Goal: Task Accomplishment & Management: Manage account settings

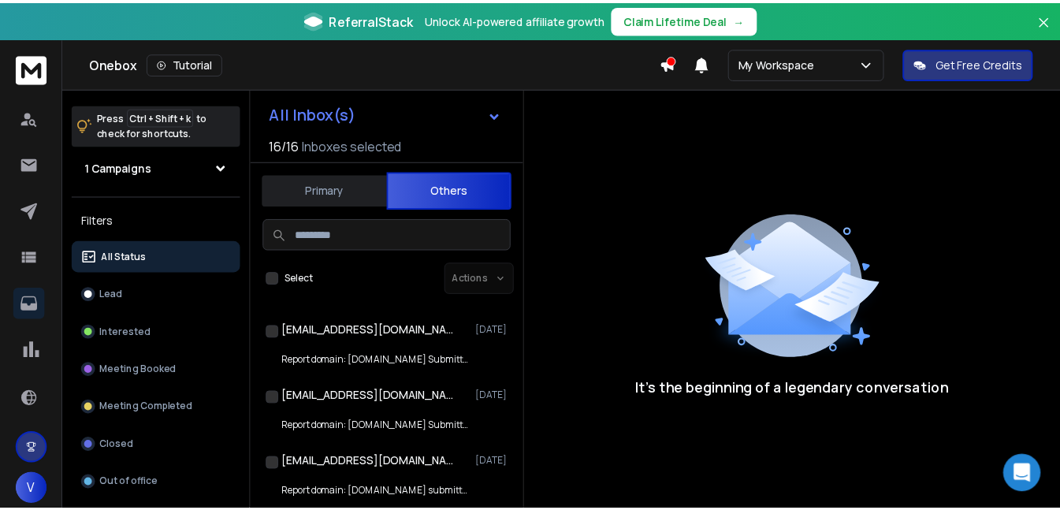
scroll to position [584, 0]
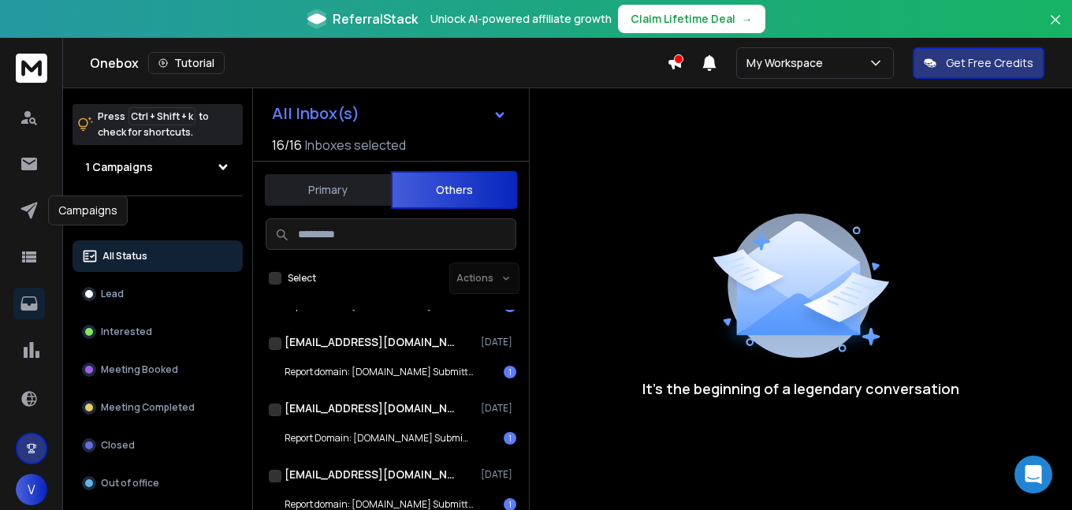
click at [31, 210] on icon at bounding box center [28, 211] width 17 height 17
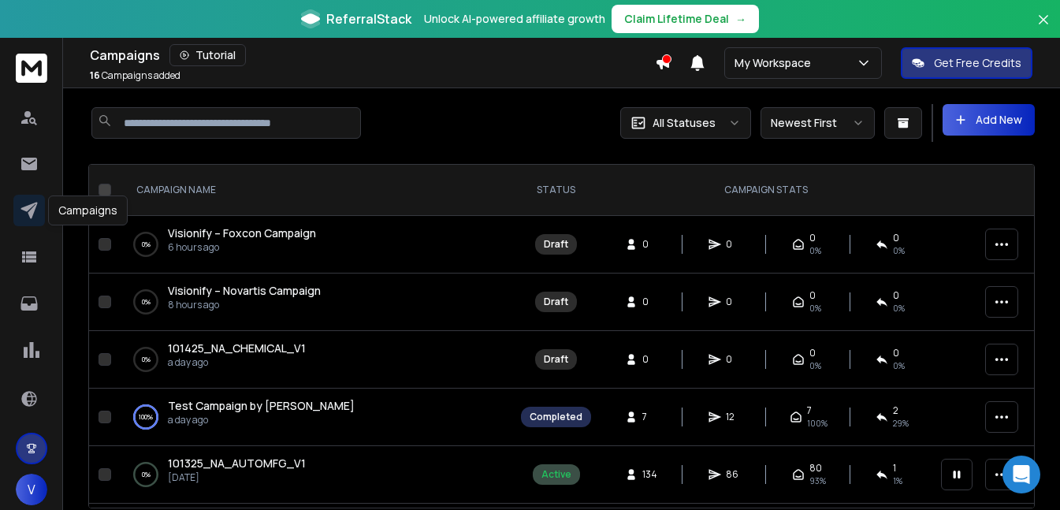
click at [258, 350] on span "101425_NA_CHEMICAL_V1" at bounding box center [237, 347] width 138 height 15
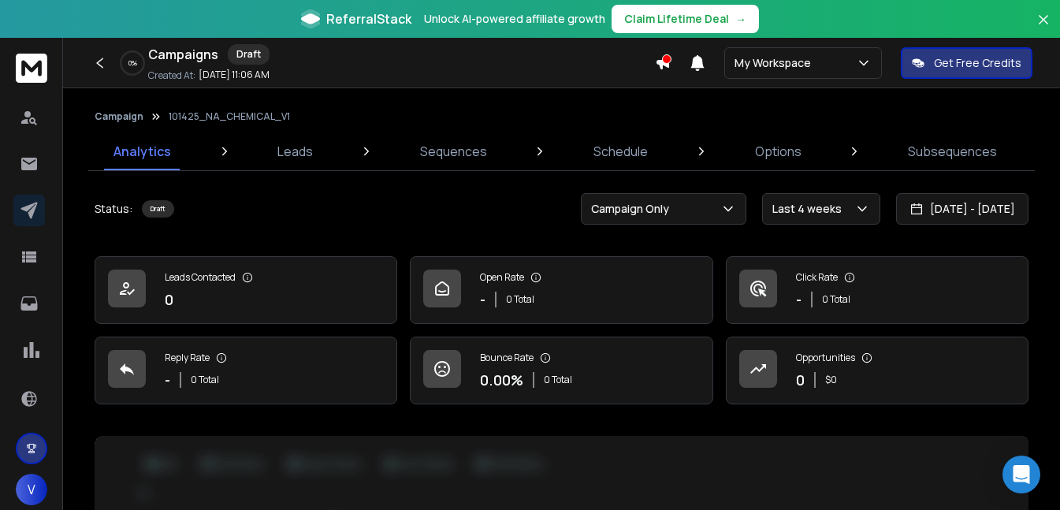
click at [299, 150] on p "Leads" at bounding box center [294, 151] width 35 height 19
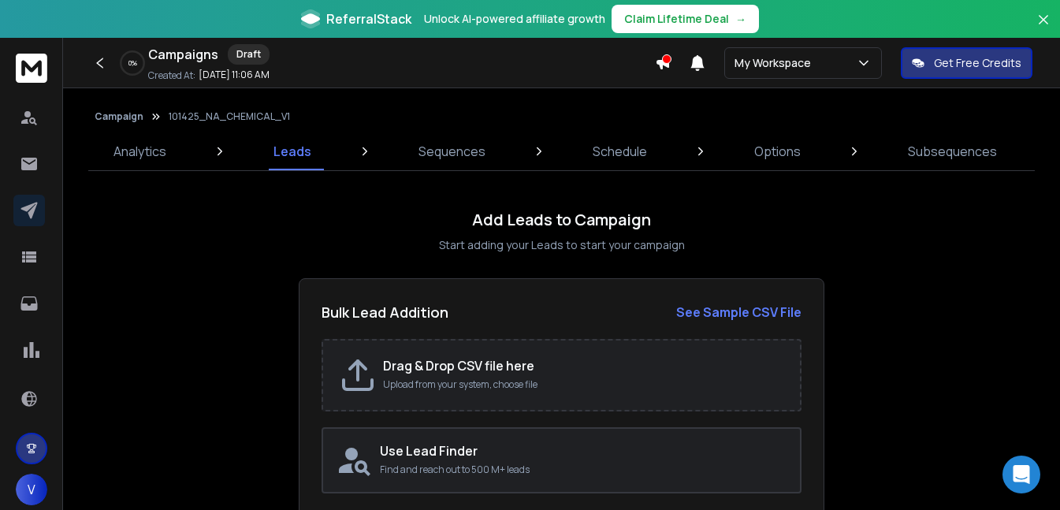
click at [489, 377] on div "Drag & Drop CSV file here Upload from your system, choose file" at bounding box center [583, 375] width 401 height 38
type input "**********"
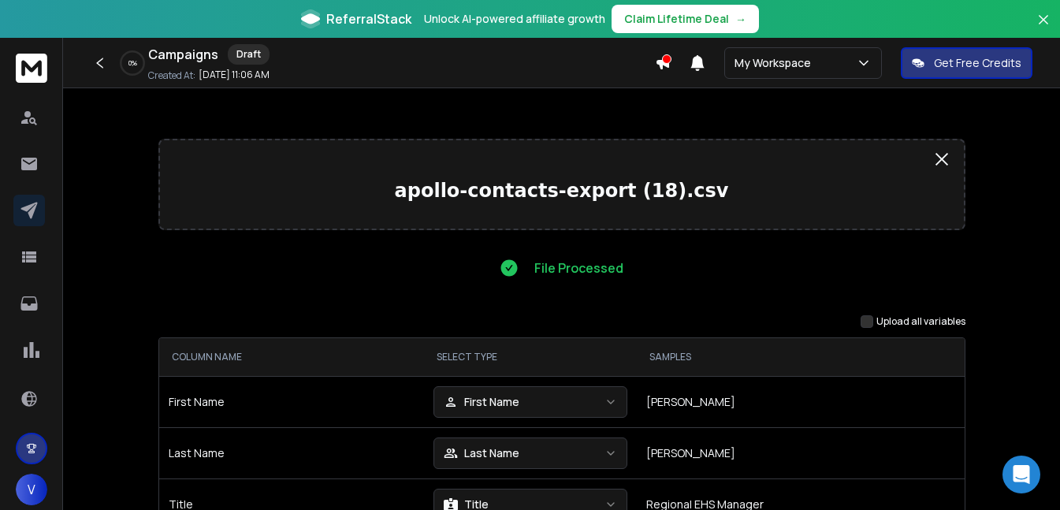
click at [936, 158] on icon at bounding box center [941, 159] width 19 height 19
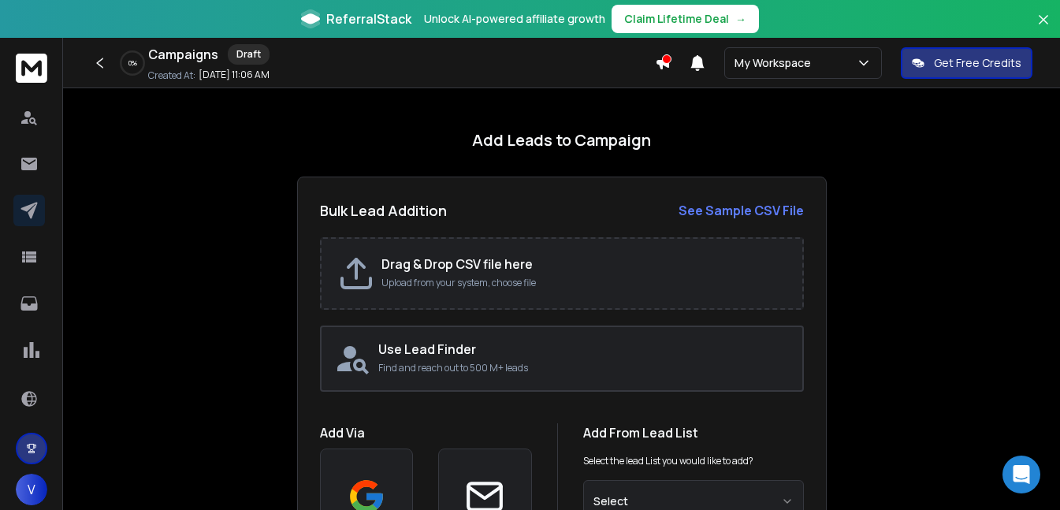
click at [549, 281] on p "Upload from your system, choose file" at bounding box center [583, 283] width 405 height 13
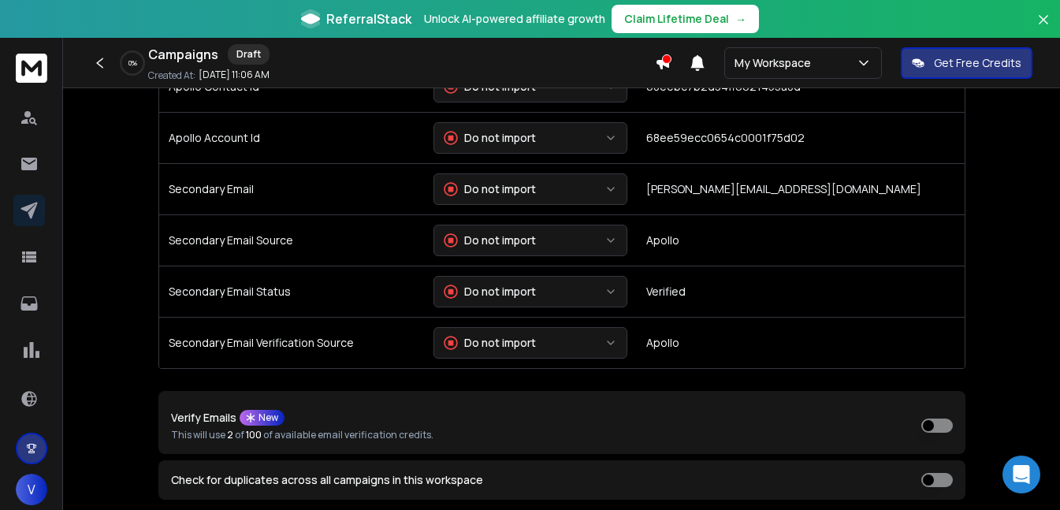
scroll to position [2461, 0]
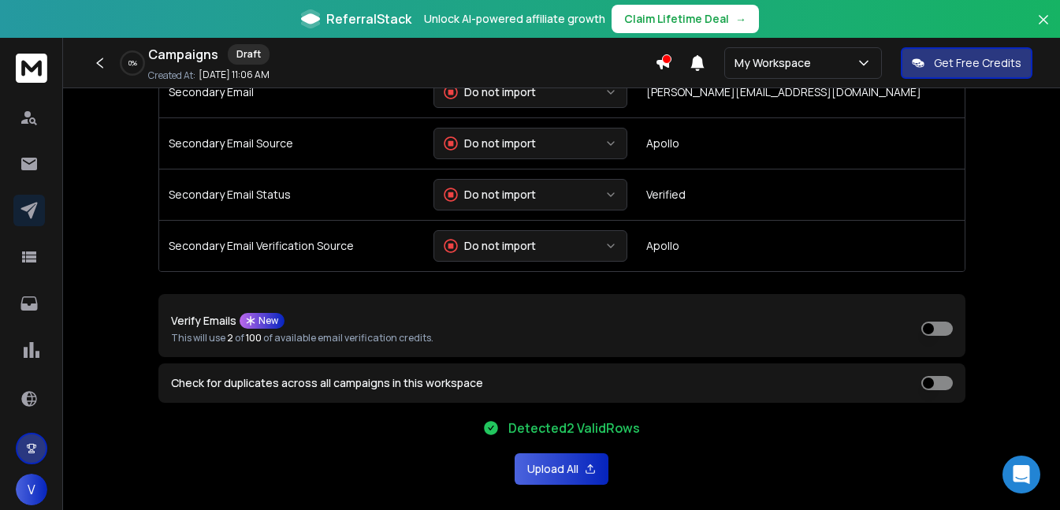
click at [549, 467] on button "Upload All" at bounding box center [562, 469] width 94 height 32
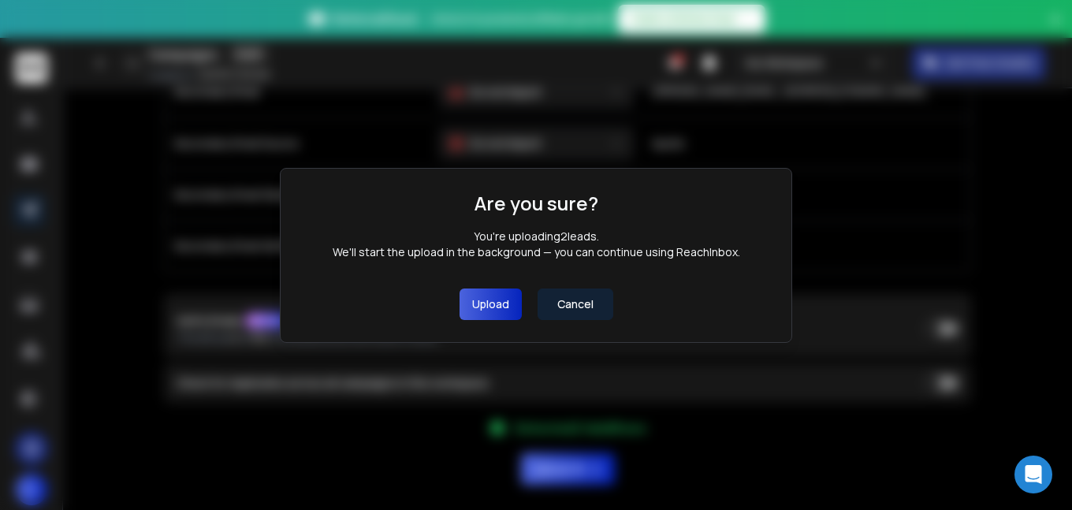
click at [473, 301] on button "Upload" at bounding box center [490, 304] width 62 height 32
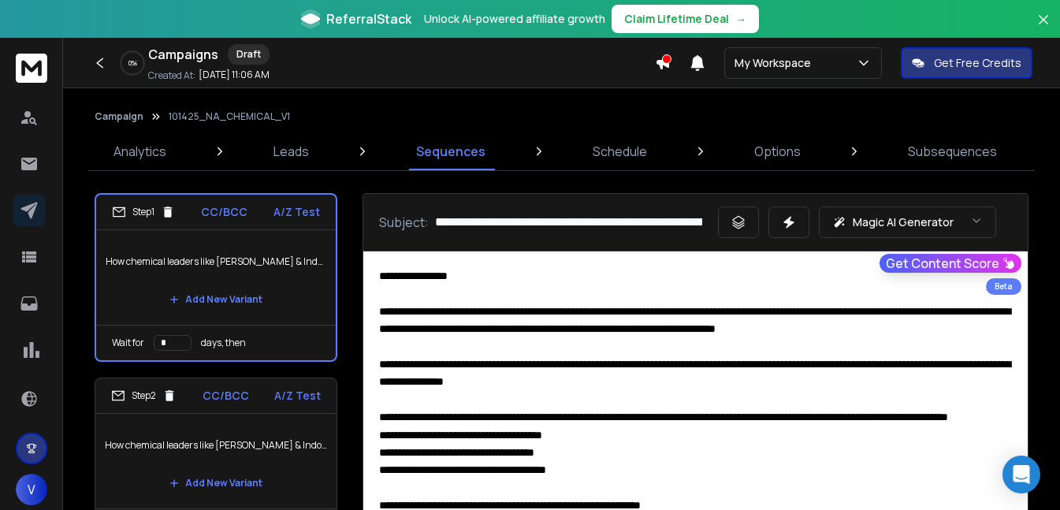
click at [186, 348] on input "*" at bounding box center [173, 343] width 38 height 16
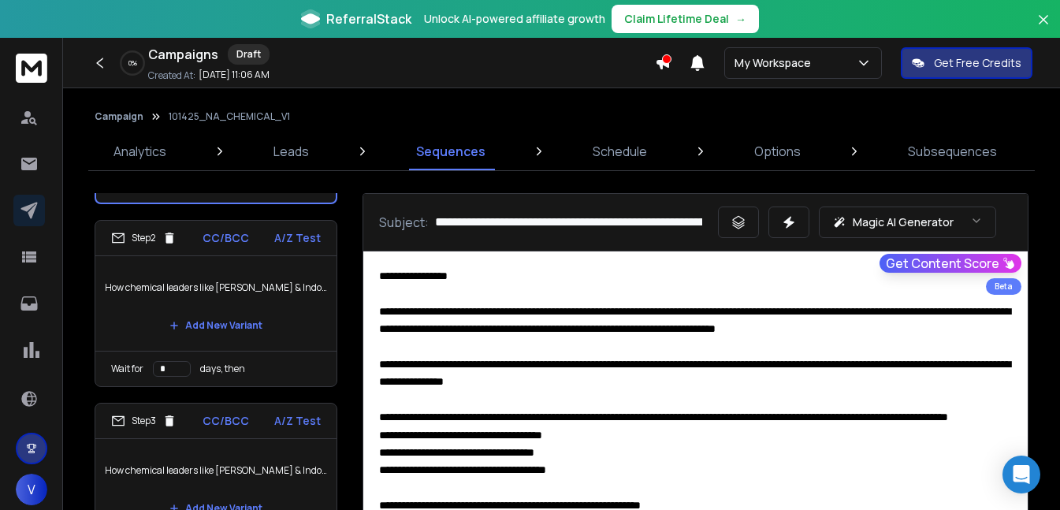
type input "*"
click at [174, 374] on input "*" at bounding box center [172, 369] width 38 height 16
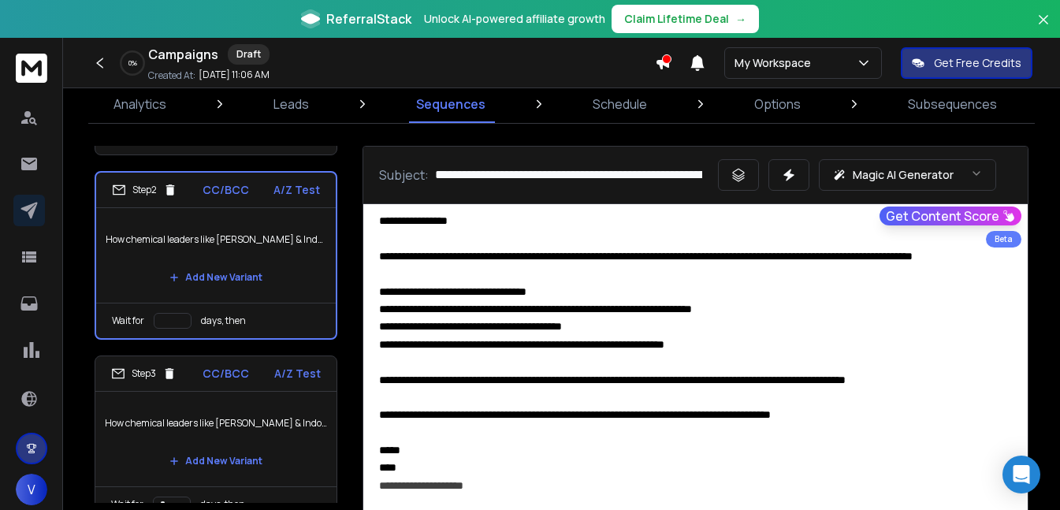
scroll to position [315, 0]
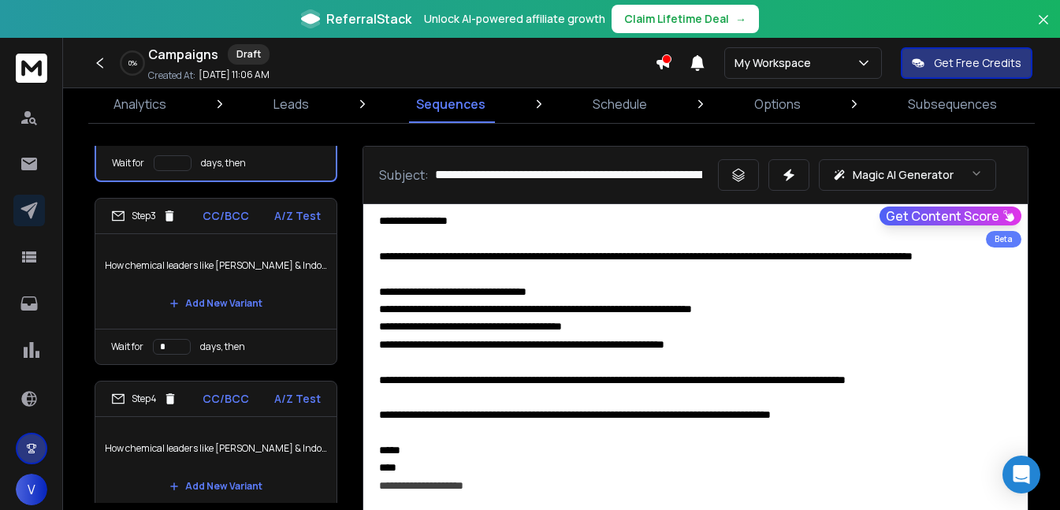
click at [177, 352] on input "*" at bounding box center [172, 347] width 38 height 16
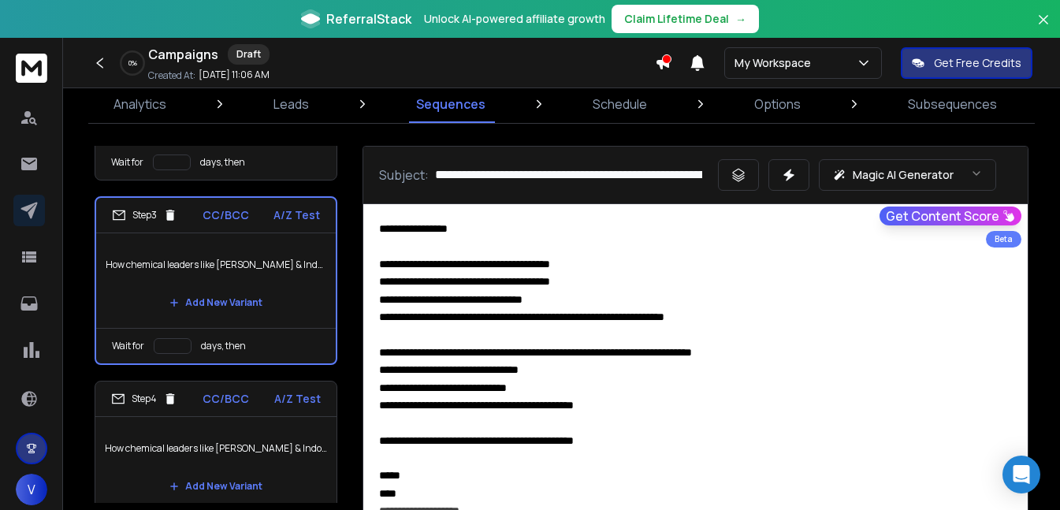
scroll to position [73, 0]
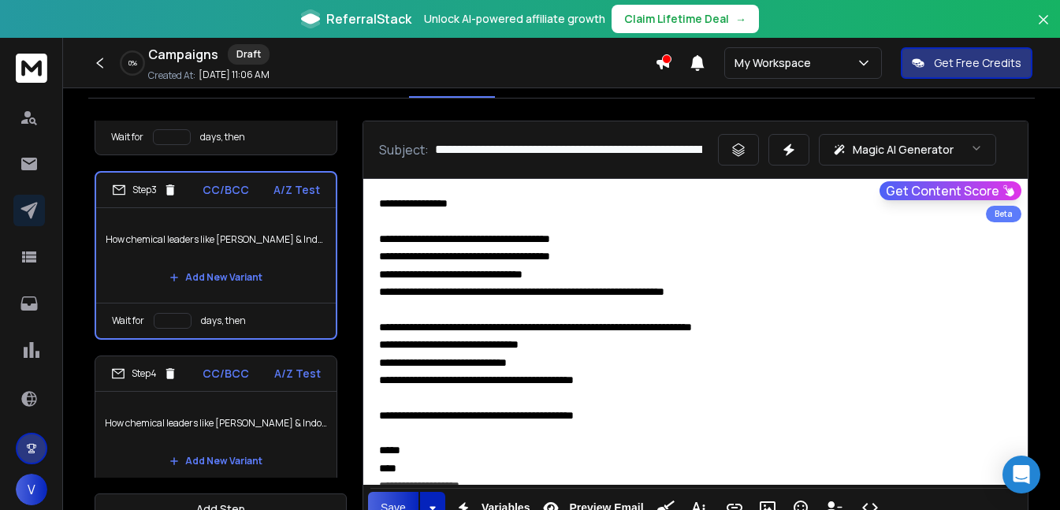
click at [183, 322] on input at bounding box center [173, 321] width 38 height 16
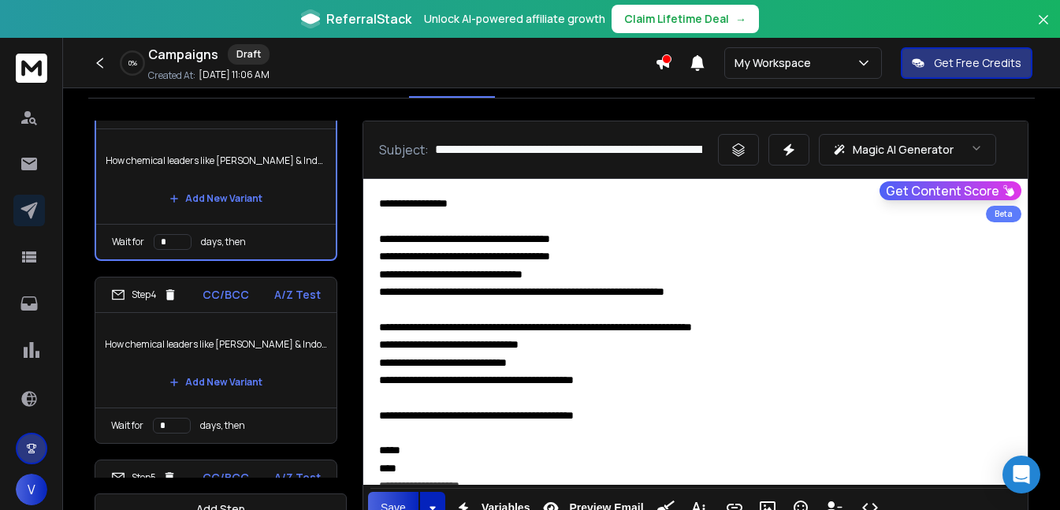
click at [298, 378] on div "Add New Variant" at bounding box center [216, 382] width 222 height 32
type input "*"
click at [174, 426] on input "*" at bounding box center [172, 426] width 38 height 16
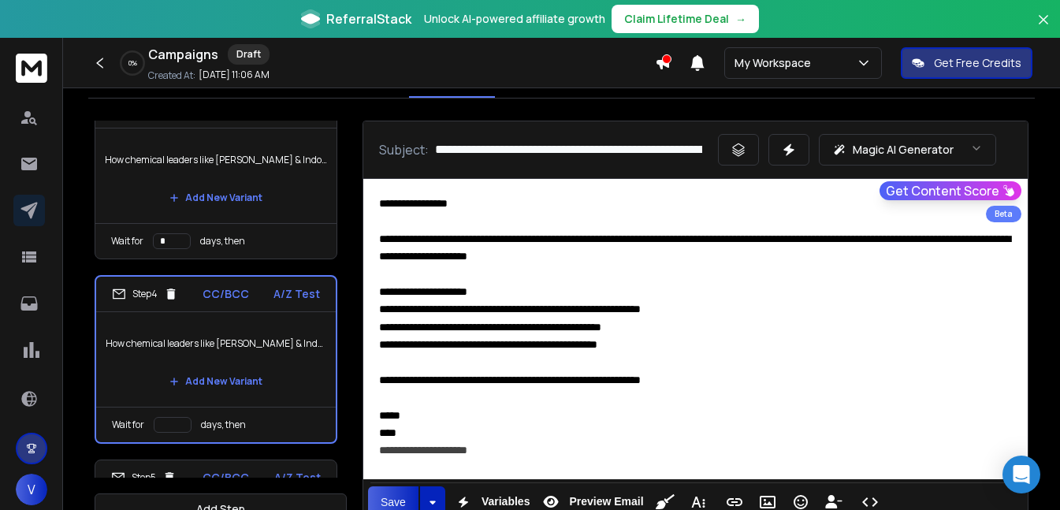
click at [177, 429] on input at bounding box center [173, 425] width 38 height 16
type input "*"
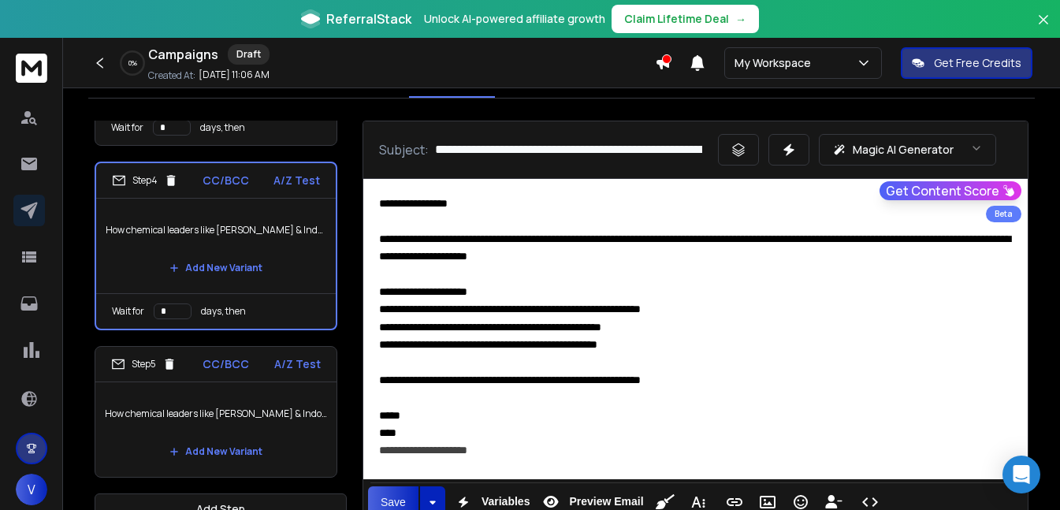
scroll to position [110, 0]
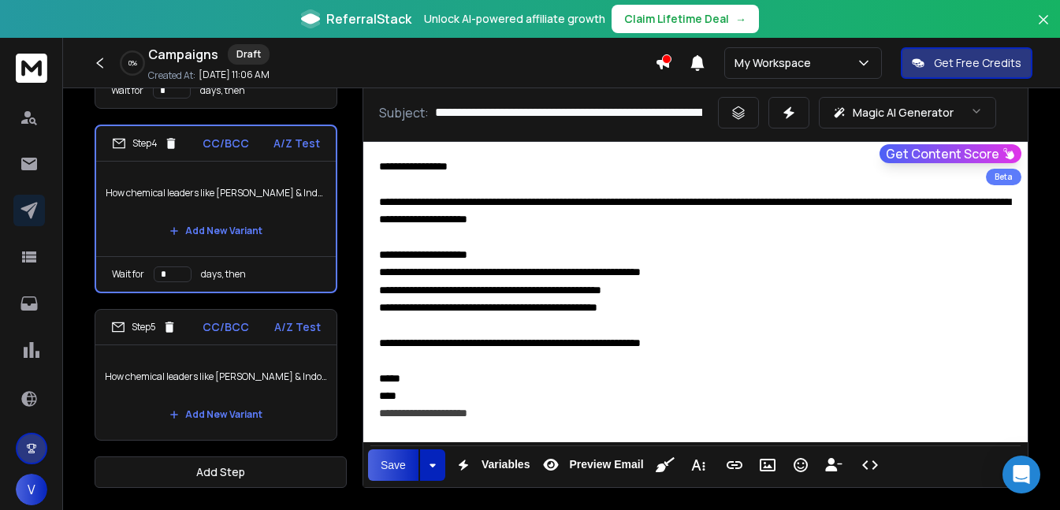
click at [293, 402] on div "Add New Variant" at bounding box center [216, 415] width 222 height 32
click at [285, 397] on p "How chemical leaders like Henkel & Indorama are reducing incidents" at bounding box center [216, 377] width 222 height 44
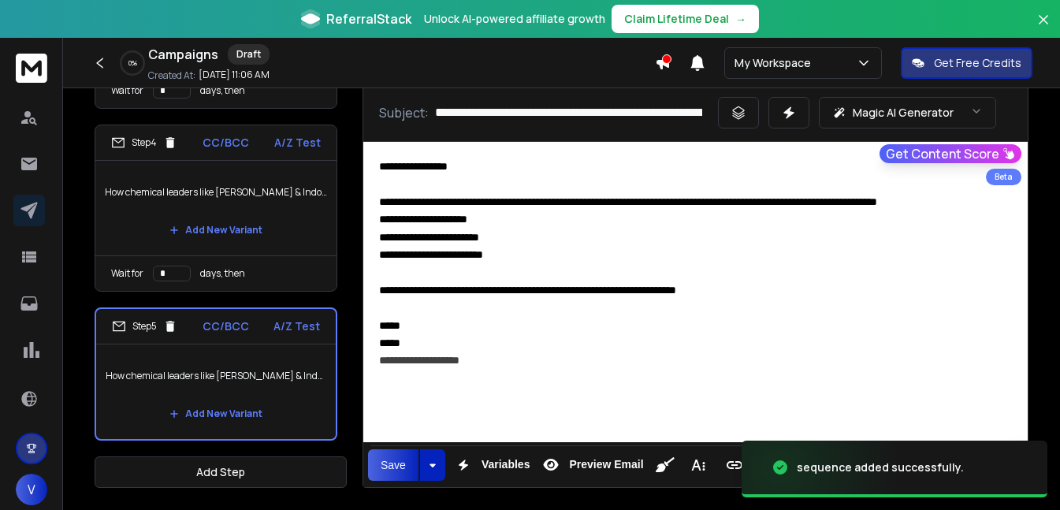
click at [281, 225] on div "Add New Variant" at bounding box center [216, 230] width 222 height 32
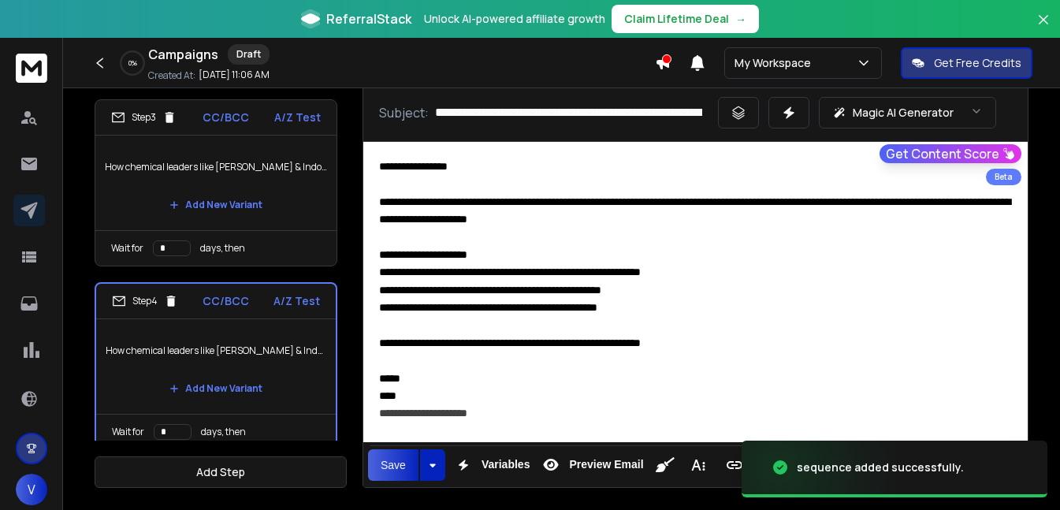
scroll to position [271, 0]
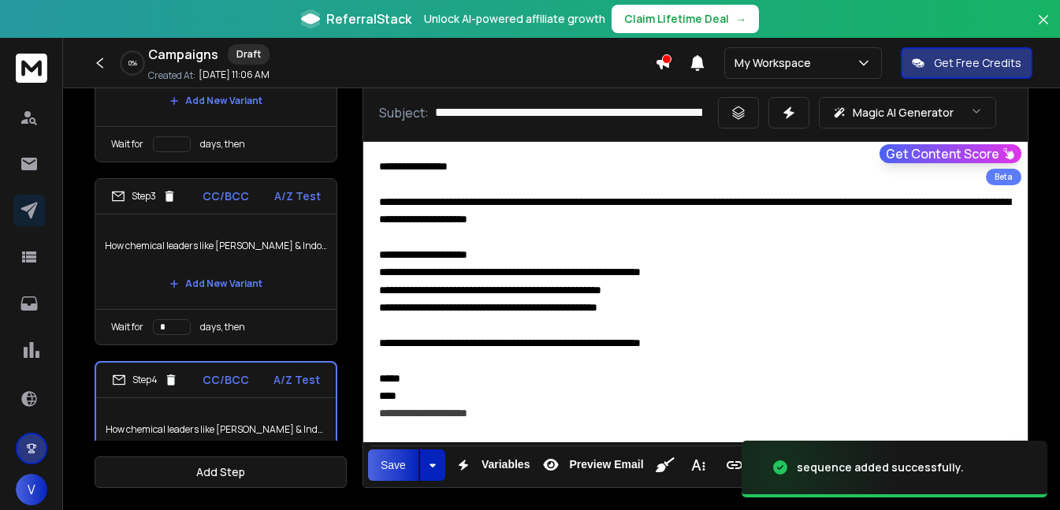
click at [301, 279] on div "Add New Variant" at bounding box center [216, 284] width 222 height 32
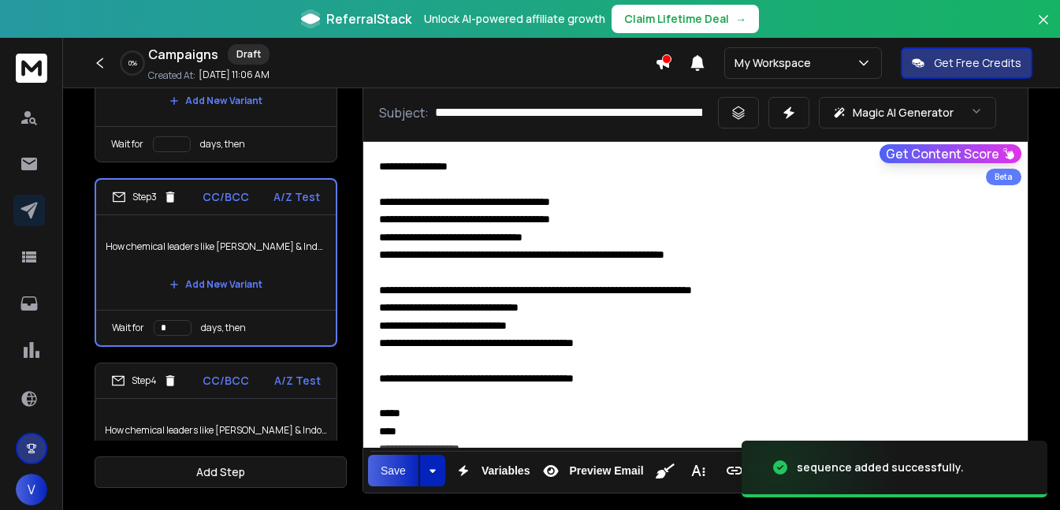
scroll to position [113, 0]
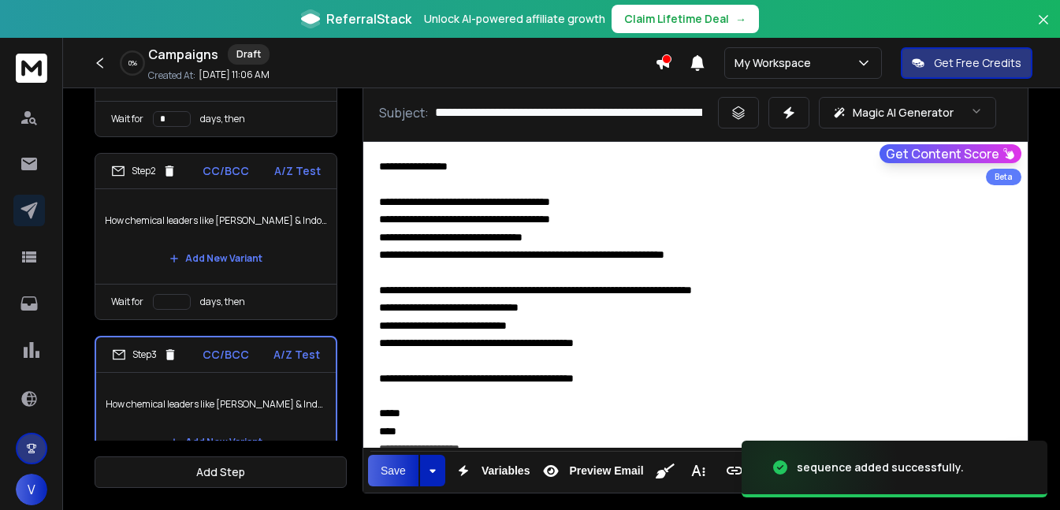
click at [290, 274] on div "How chemical leaders like Henkel & Indorama are reducing incidents Add New Vari…" at bounding box center [215, 236] width 241 height 95
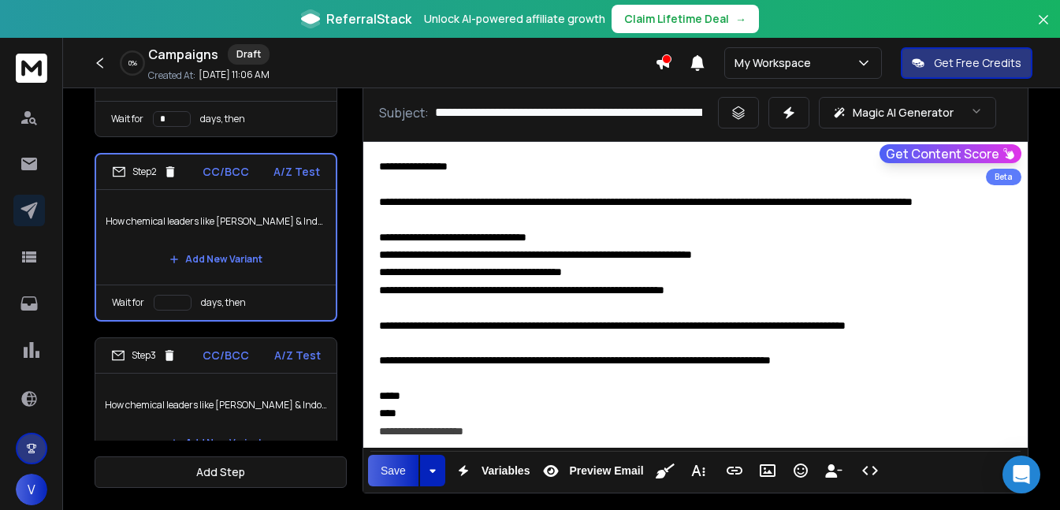
scroll to position [192, 0]
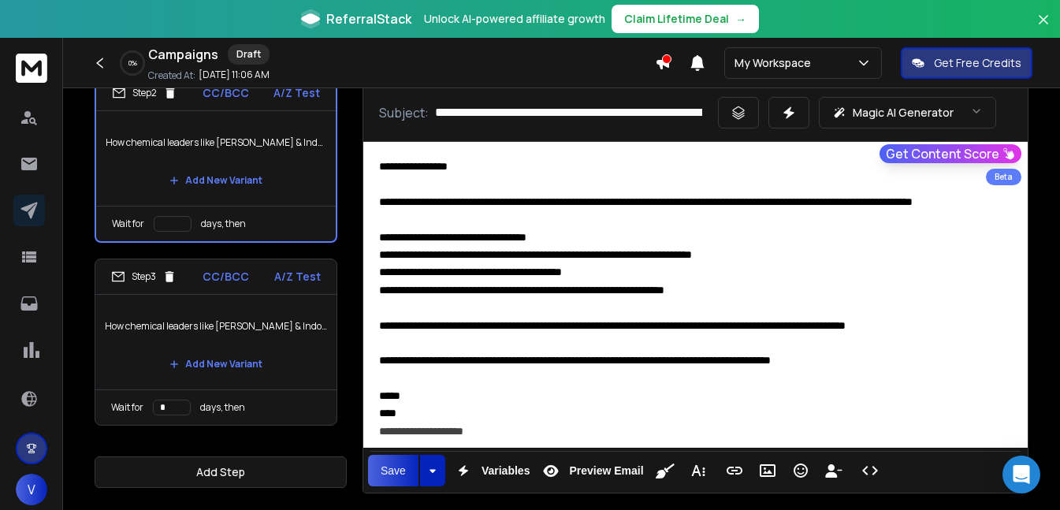
click at [174, 229] on input at bounding box center [173, 224] width 38 height 16
click at [296, 171] on div "Add New Variant" at bounding box center [216, 181] width 221 height 32
type input "*"
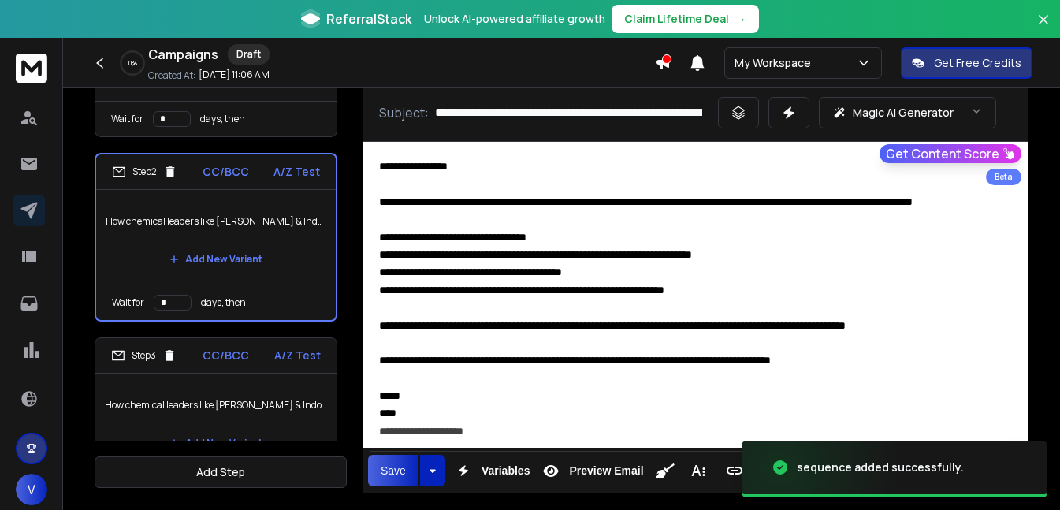
scroll to position [0, 0]
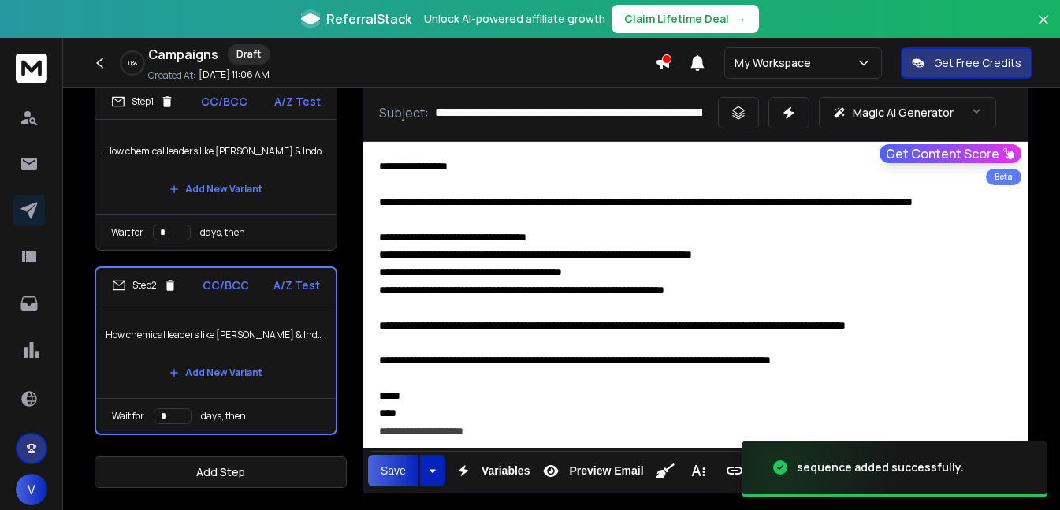
click at [281, 203] on div "Add New Variant" at bounding box center [216, 189] width 222 height 32
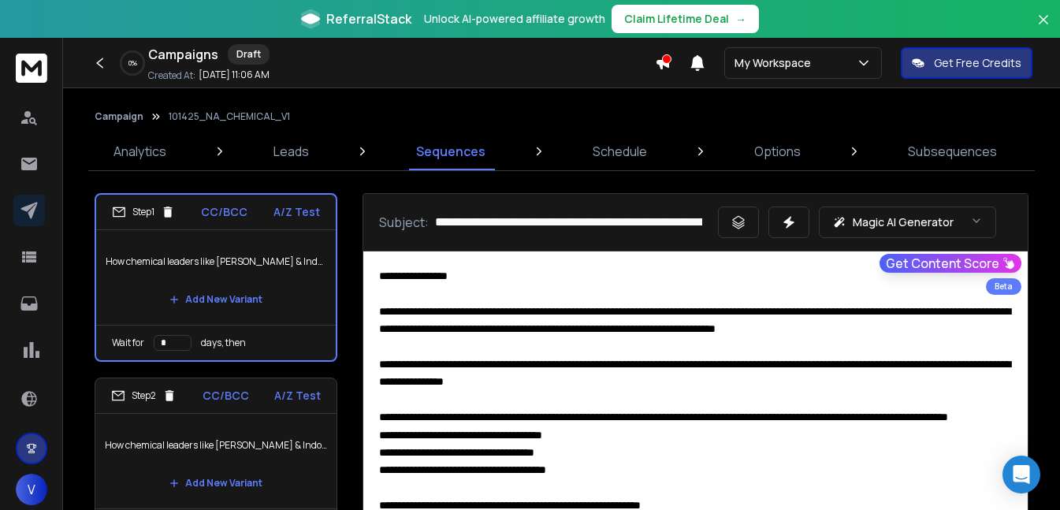
click at [295, 153] on p "Leads" at bounding box center [290, 151] width 35 height 19
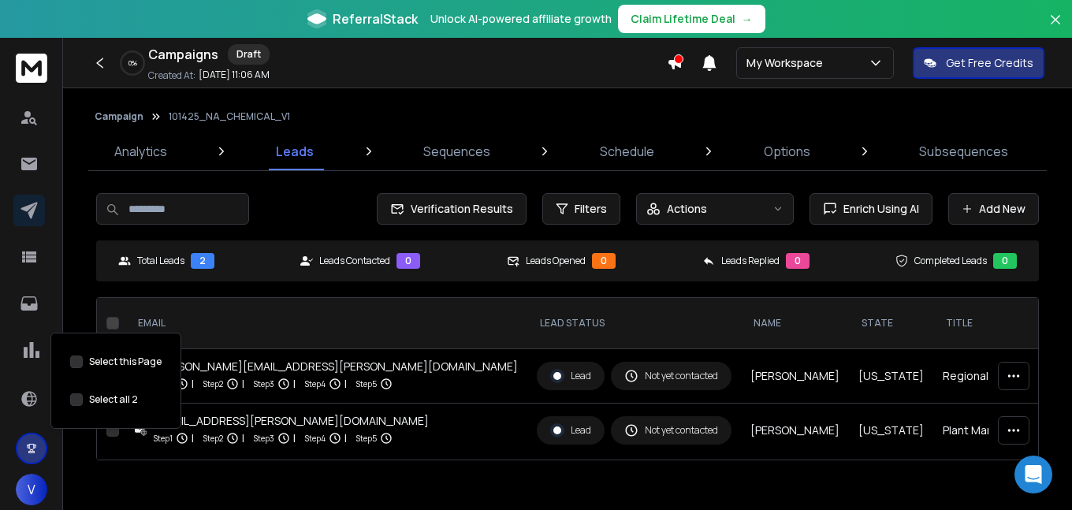
click at [113, 325] on button "Select this Page" at bounding box center [112, 323] width 13 height 13
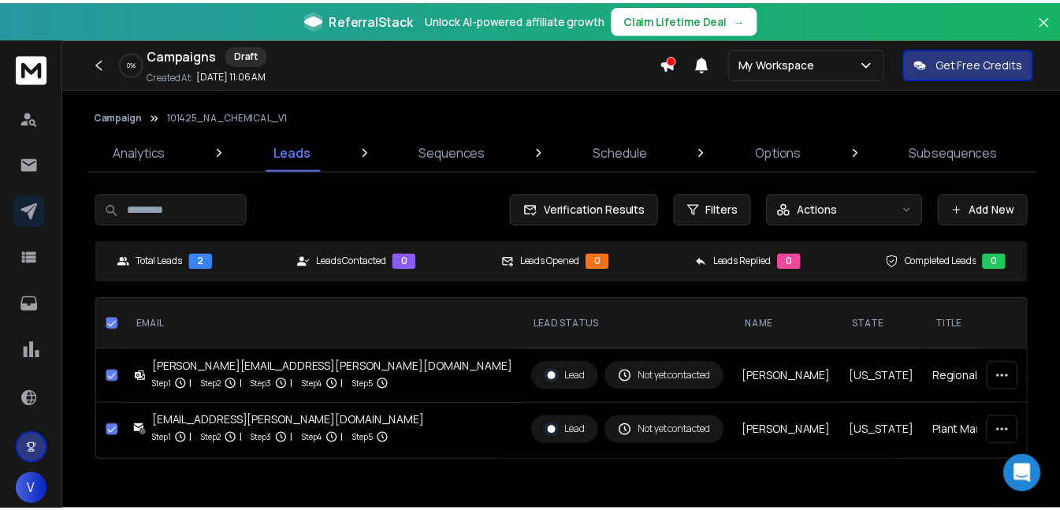
scroll to position [123, 0]
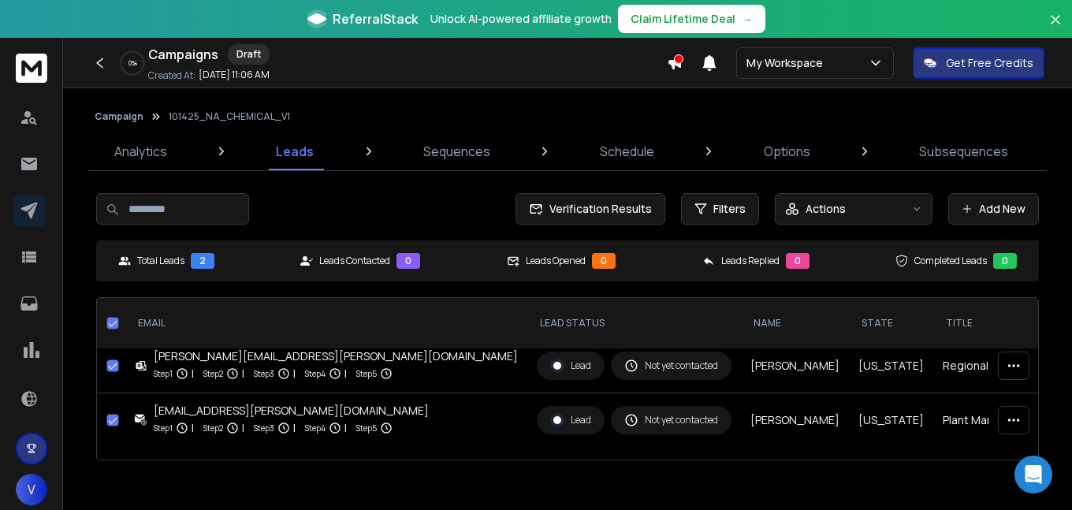
click at [841, 210] on p "Actions" at bounding box center [825, 209] width 40 height 16
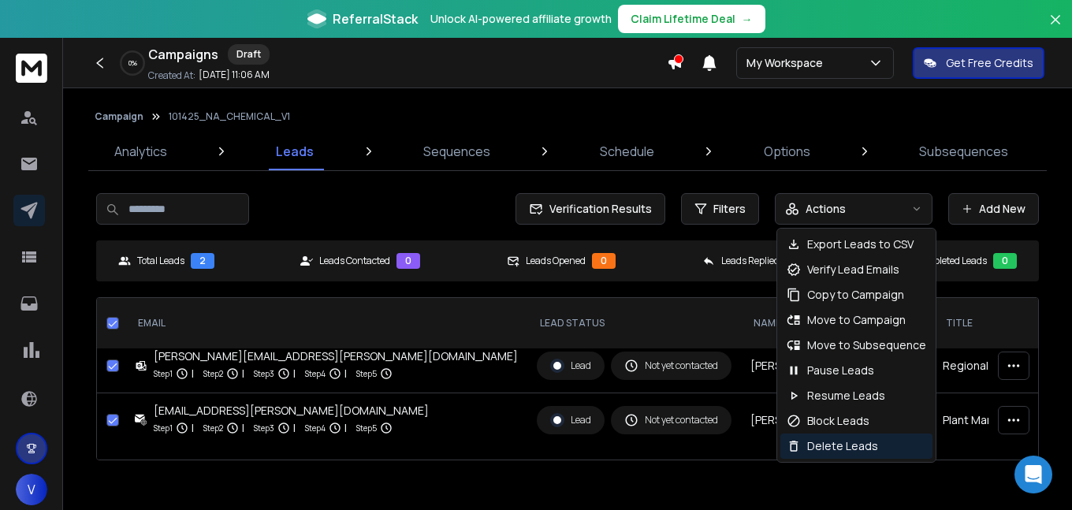
click at [844, 444] on p "Delete Leads" at bounding box center [842, 446] width 71 height 16
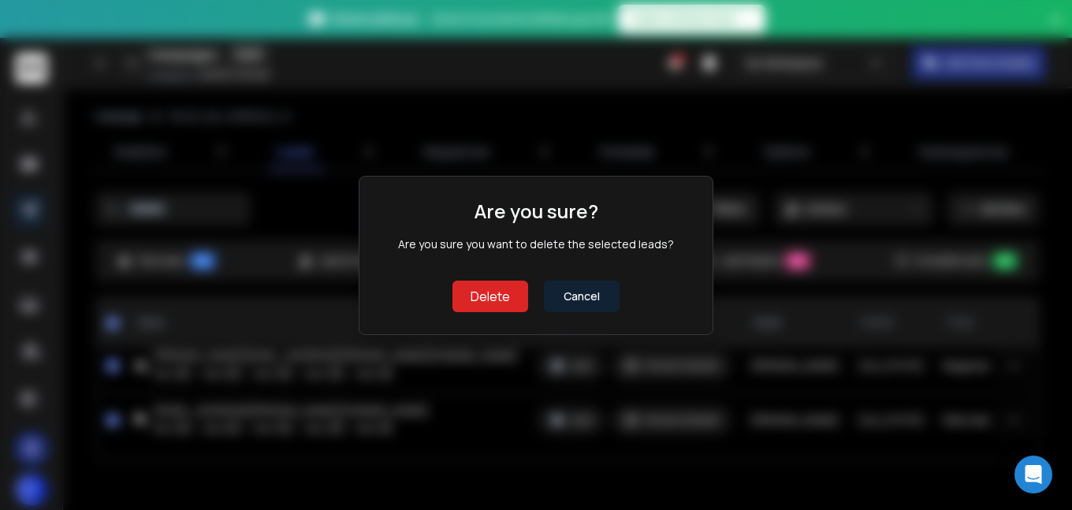
click at [493, 296] on button "Delete" at bounding box center [490, 297] width 76 height 32
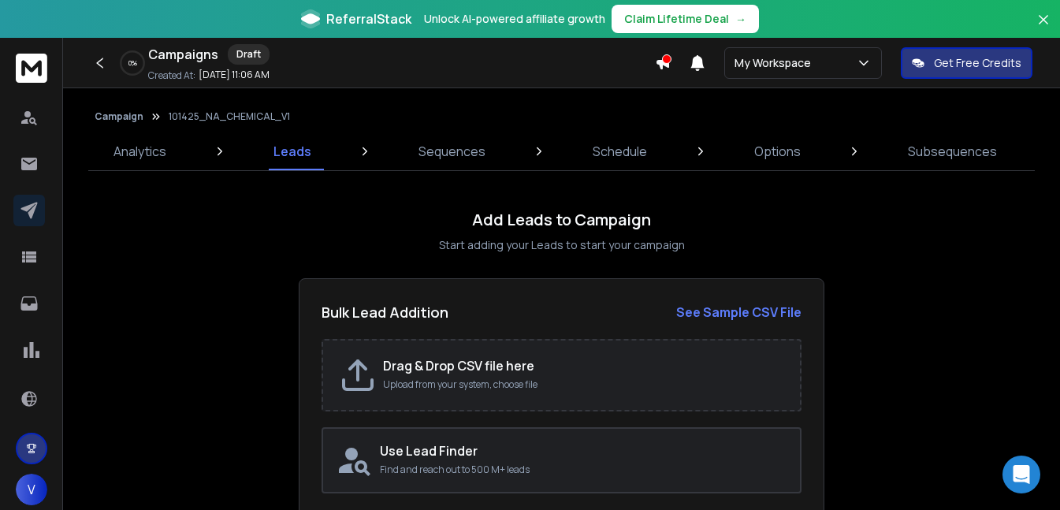
click at [616, 349] on div "Drag & Drop CSV file here Upload from your system, choose file" at bounding box center [562, 375] width 480 height 73
type input "**********"
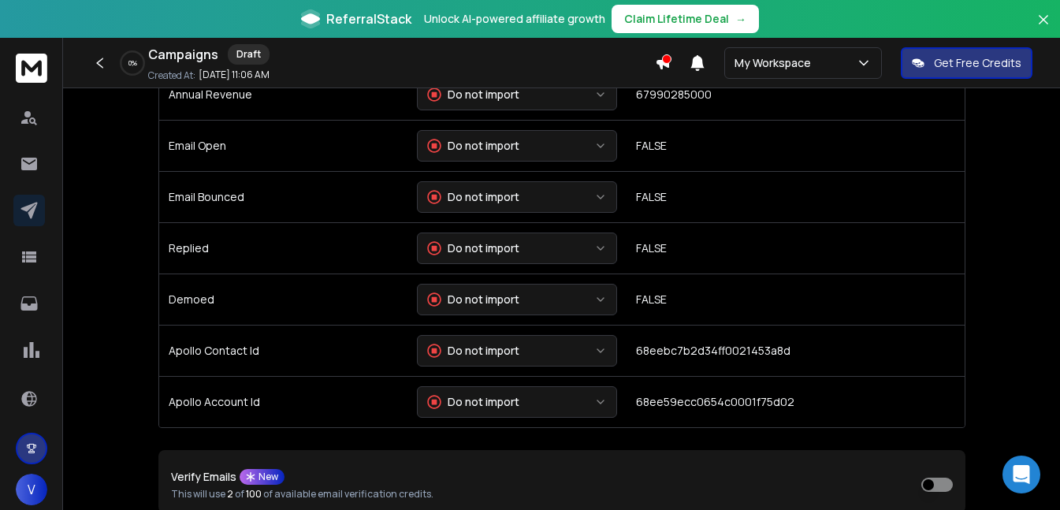
scroll to position [2205, 0]
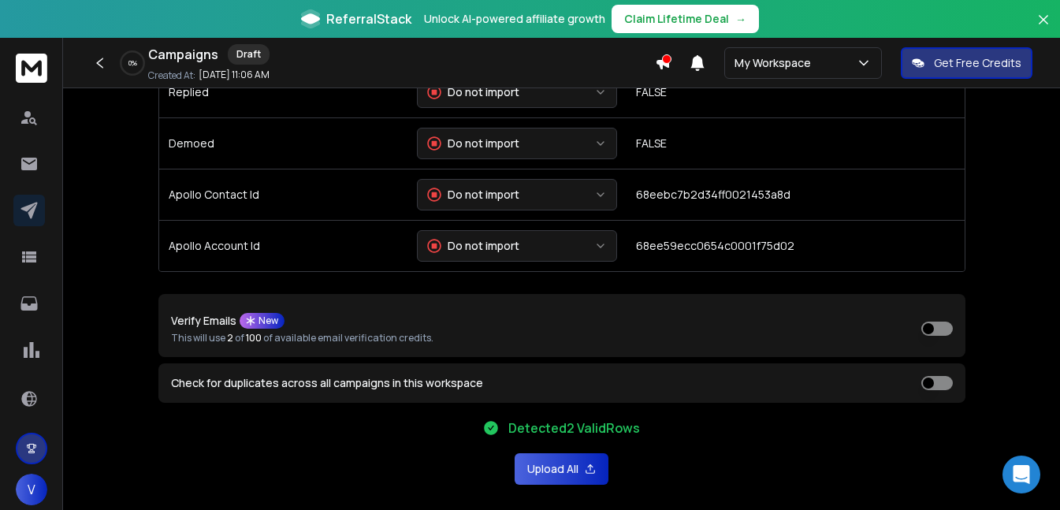
click at [562, 464] on button "Upload All" at bounding box center [562, 469] width 94 height 32
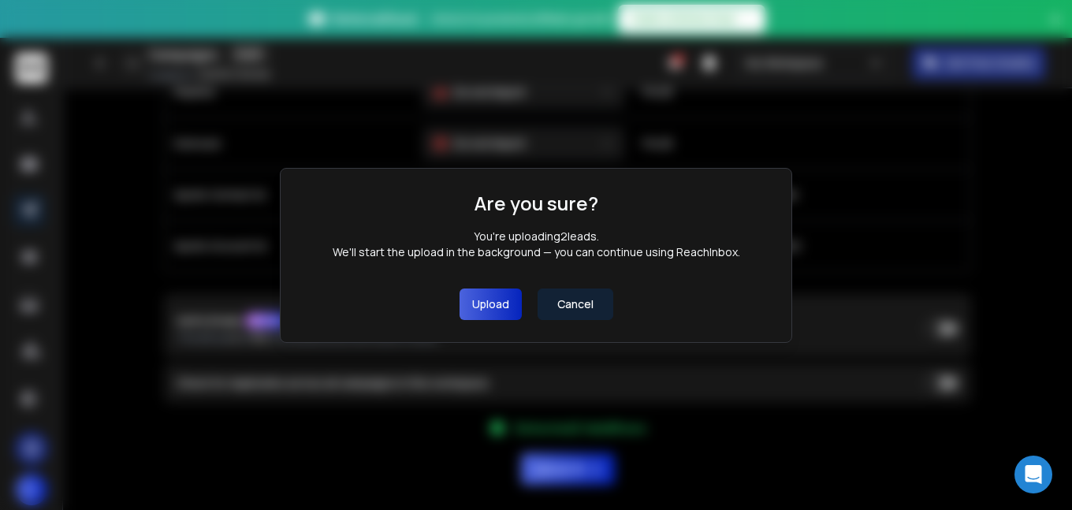
click at [505, 308] on button "Upload" at bounding box center [490, 304] width 62 height 32
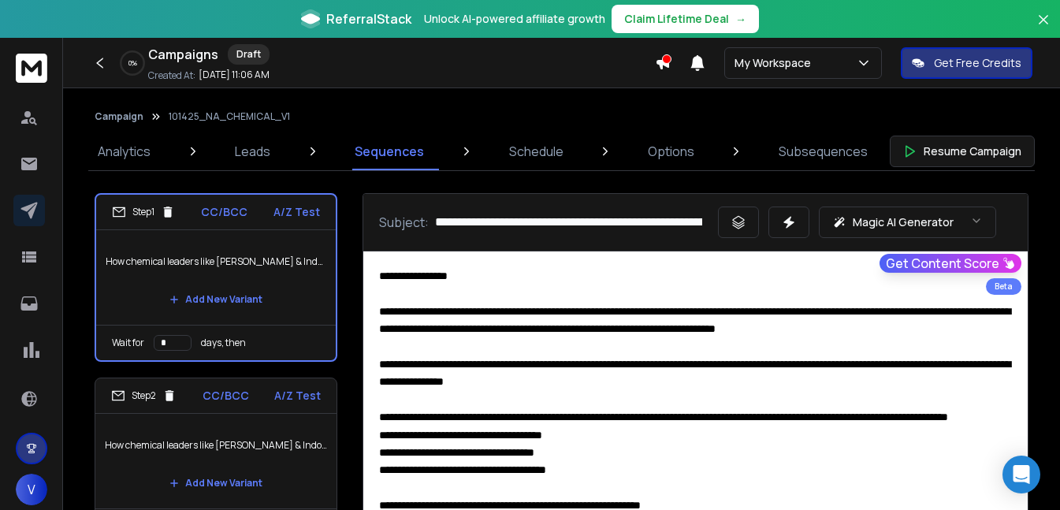
click at [266, 148] on p "Leads" at bounding box center [252, 151] width 35 height 19
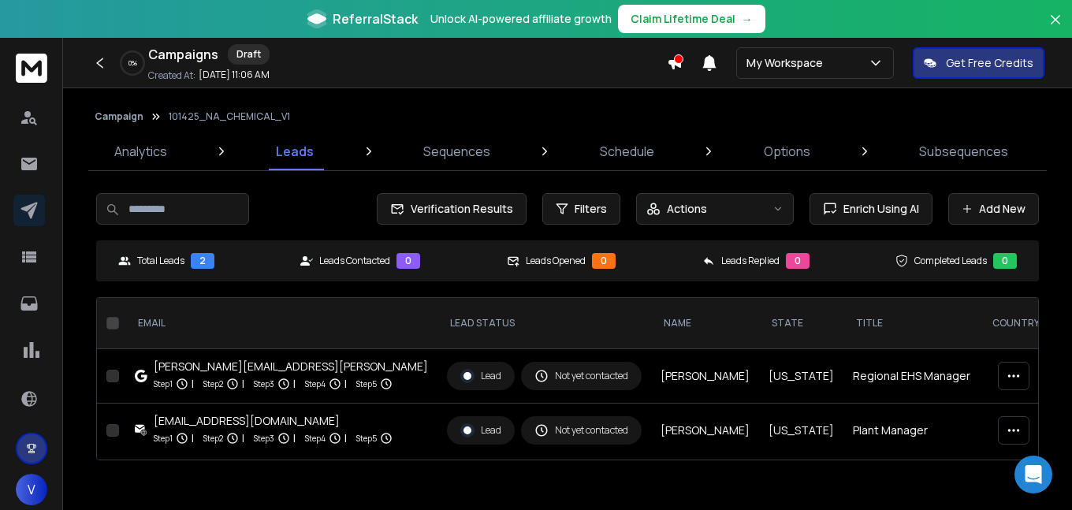
click at [816, 155] on link "Options" at bounding box center [786, 151] width 65 height 38
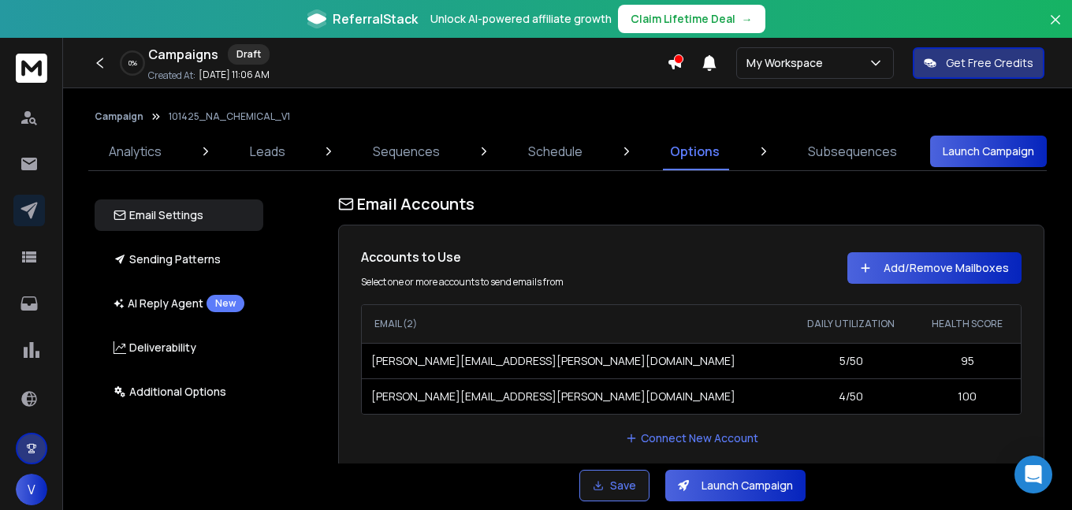
click at [954, 154] on button "Launch Campaign" at bounding box center [988, 152] width 117 height 32
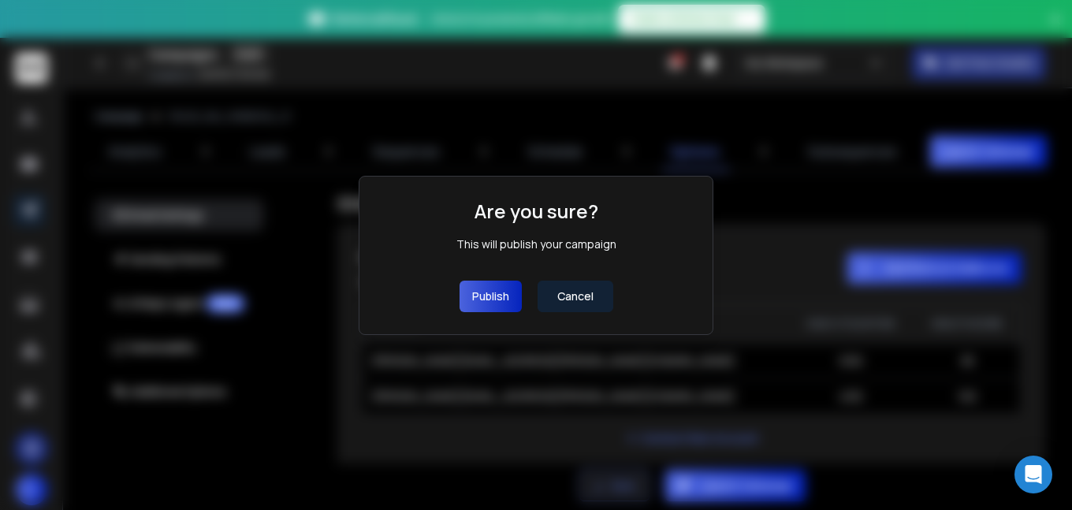
click at [499, 299] on button "Publish" at bounding box center [490, 297] width 62 height 32
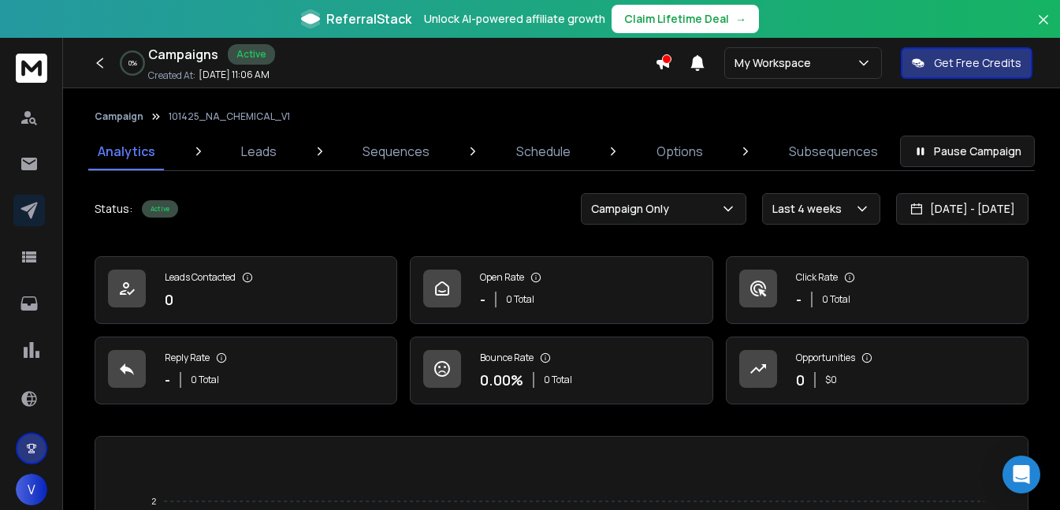
click at [397, 146] on p "Sequences" at bounding box center [396, 151] width 67 height 19
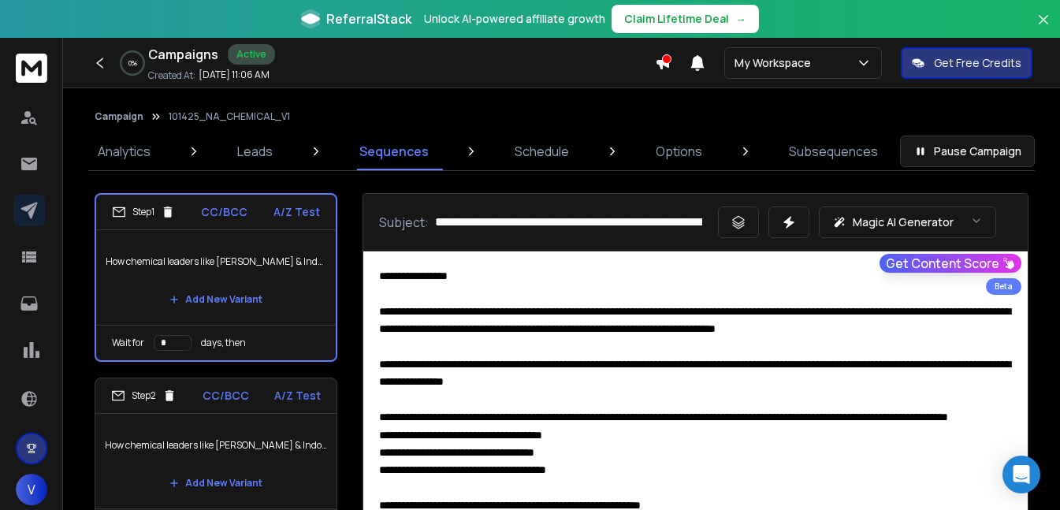
click at [264, 153] on p "Leads" at bounding box center [254, 151] width 35 height 19
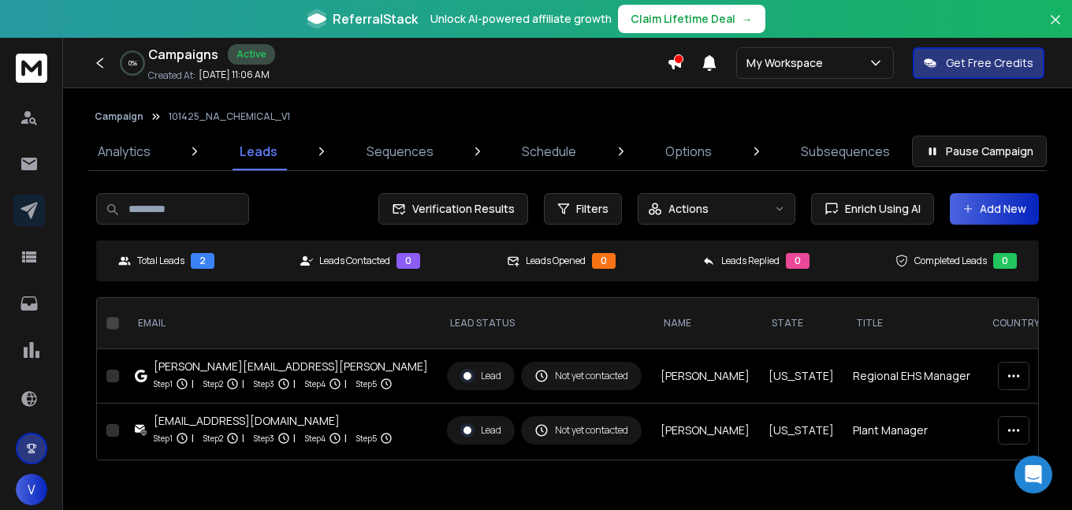
click at [702, 151] on p "Options" at bounding box center [688, 151] width 46 height 19
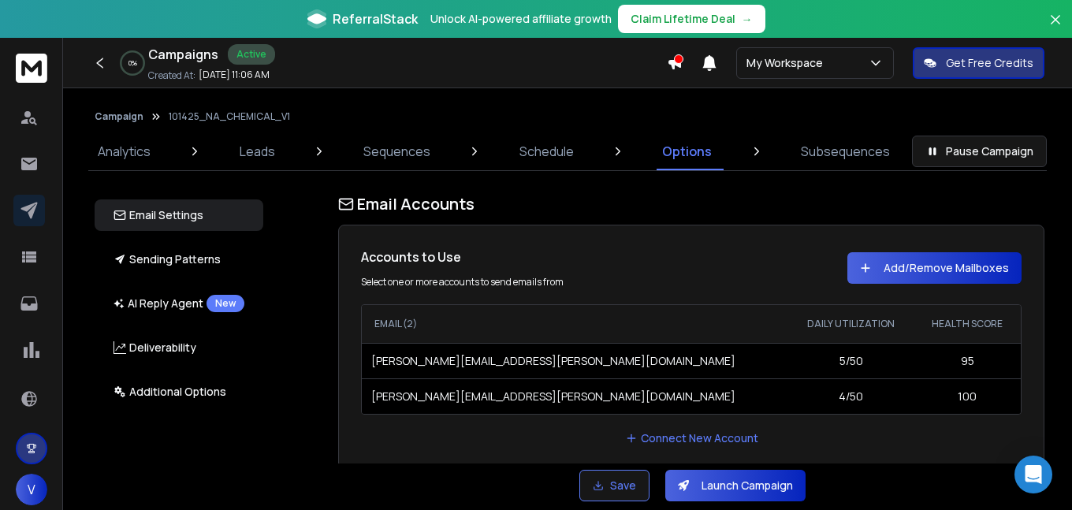
click at [270, 453] on div "Email Settings Sending Patterns AI Reply Agent New Deliverability Additional Op…" at bounding box center [604, 328] width 1018 height 270
click at [253, 143] on p "Leads" at bounding box center [257, 151] width 35 height 19
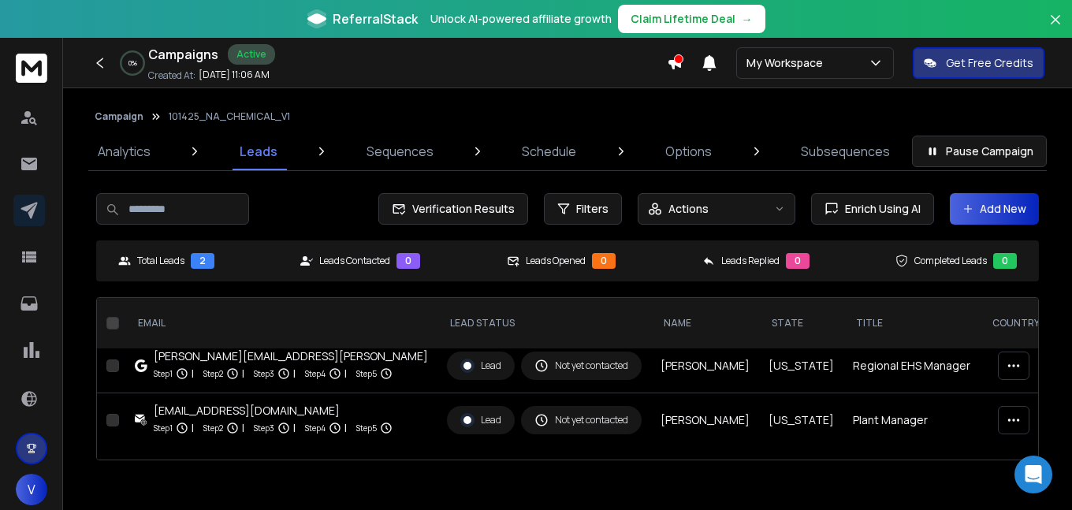
scroll to position [123, 0]
click at [932, 151] on icon at bounding box center [932, 151] width 14 height 14
click at [923, 147] on icon at bounding box center [922, 151] width 14 height 14
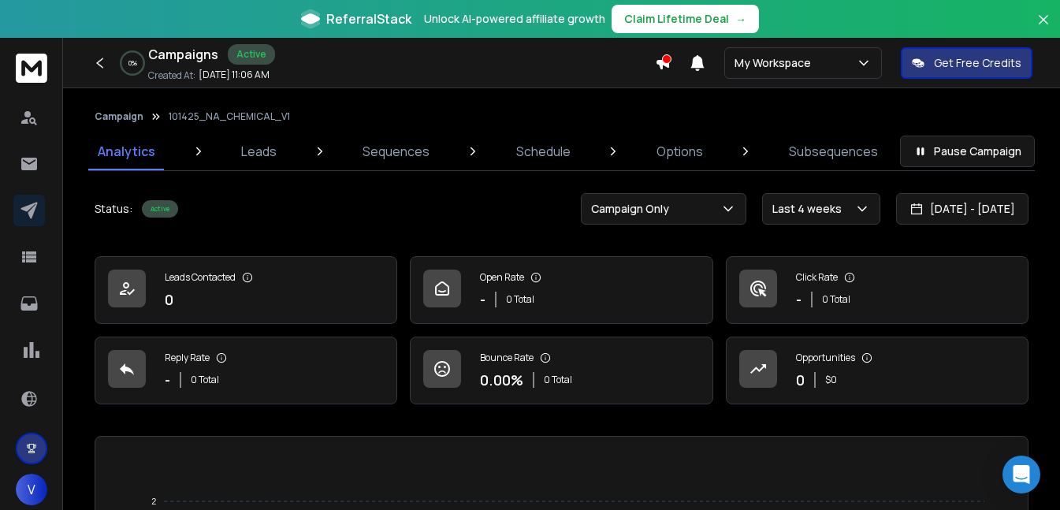
click at [253, 147] on p "Leads" at bounding box center [258, 151] width 35 height 19
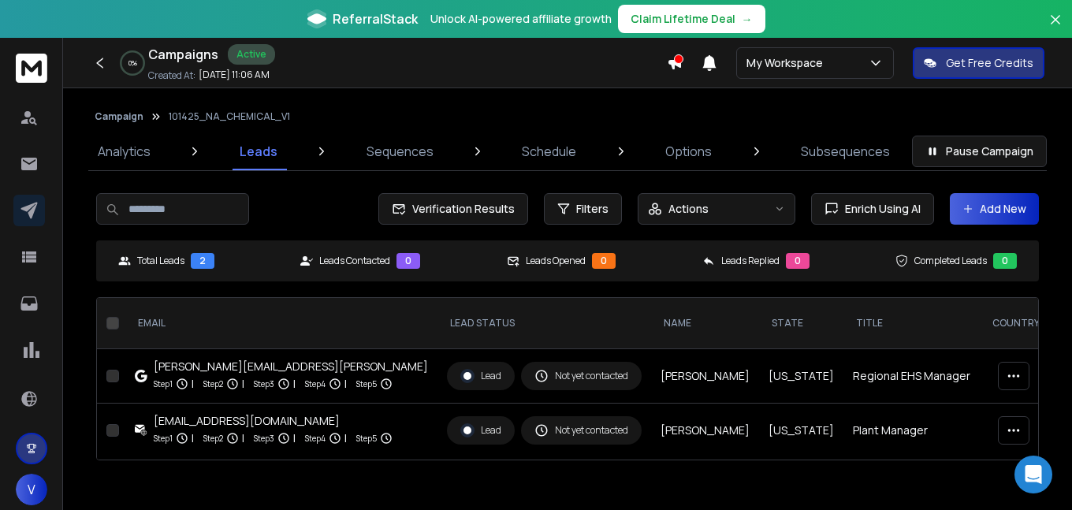
click at [937, 154] on icon at bounding box center [932, 151] width 14 height 14
click at [917, 156] on icon at bounding box center [922, 151] width 14 height 14
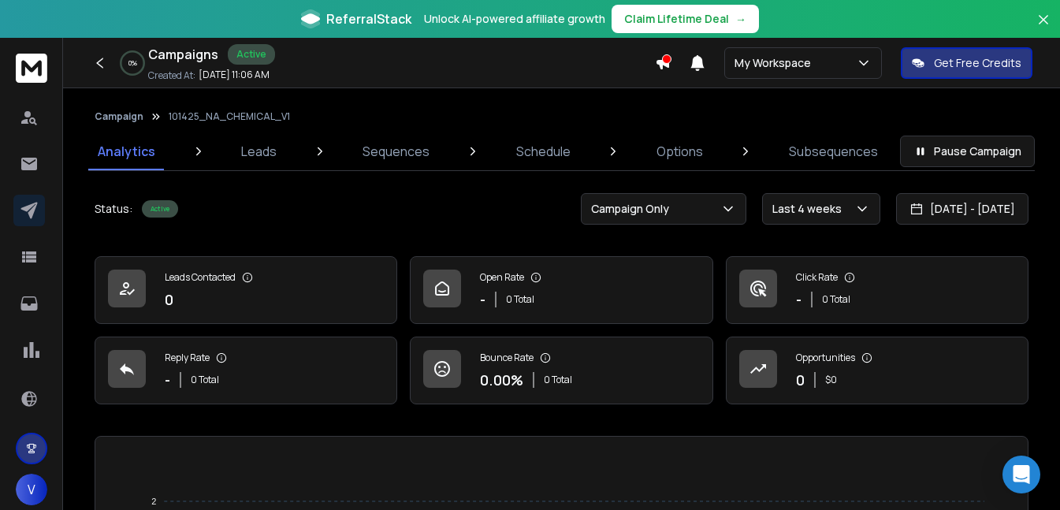
click at [266, 154] on p "Leads" at bounding box center [258, 151] width 35 height 19
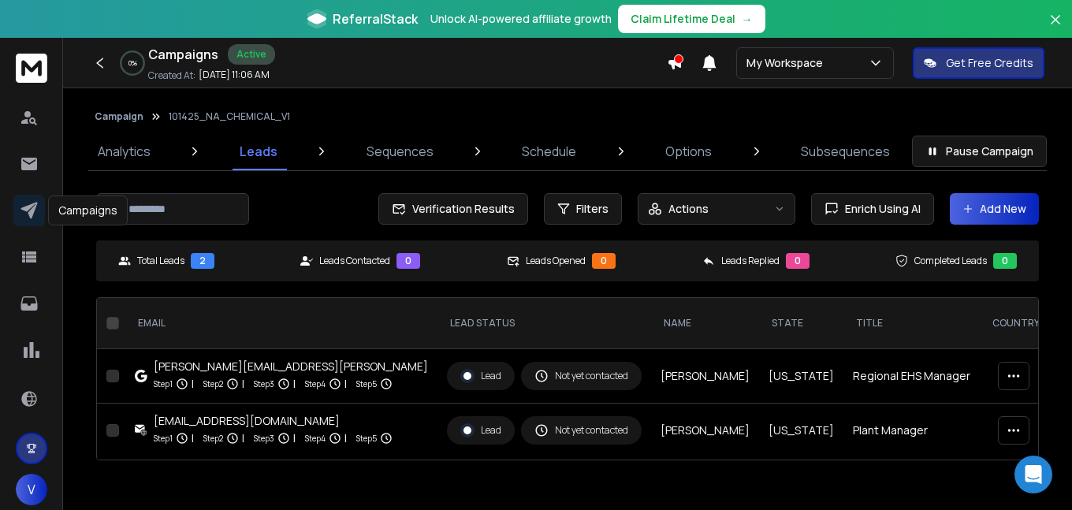
click at [21, 199] on link at bounding box center [29, 211] width 32 height 32
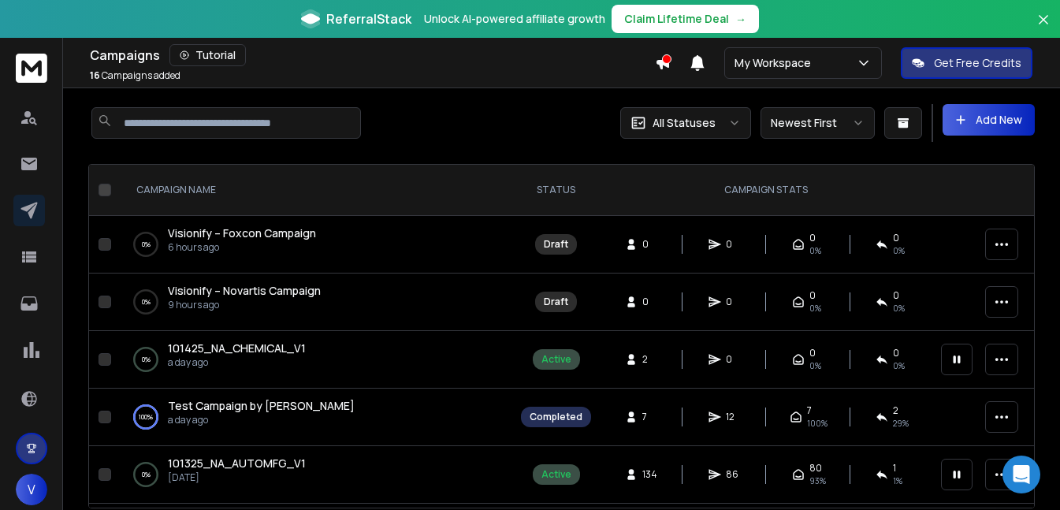
click at [265, 463] on span "101325_NA_AUTOMFG_V1" at bounding box center [237, 462] width 138 height 15
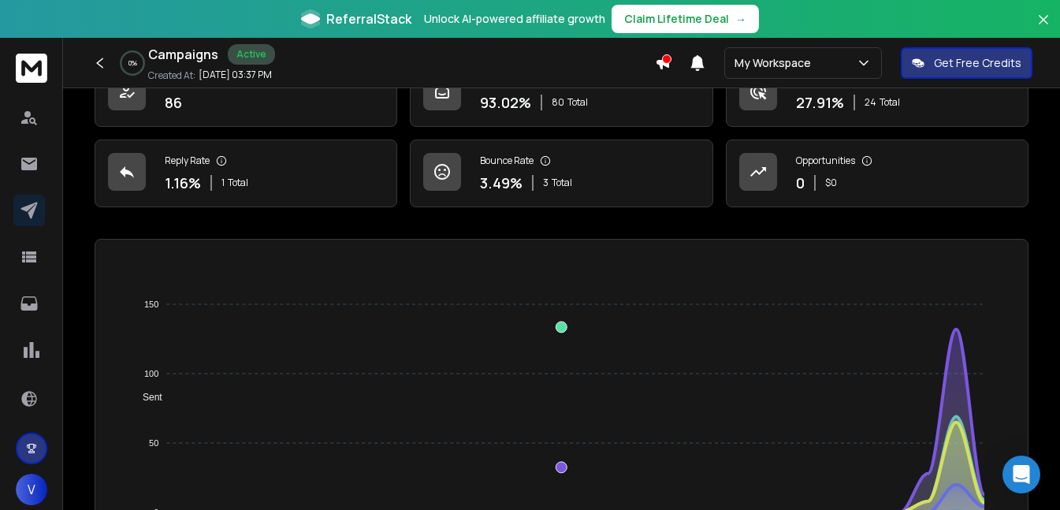
scroll to position [39, 0]
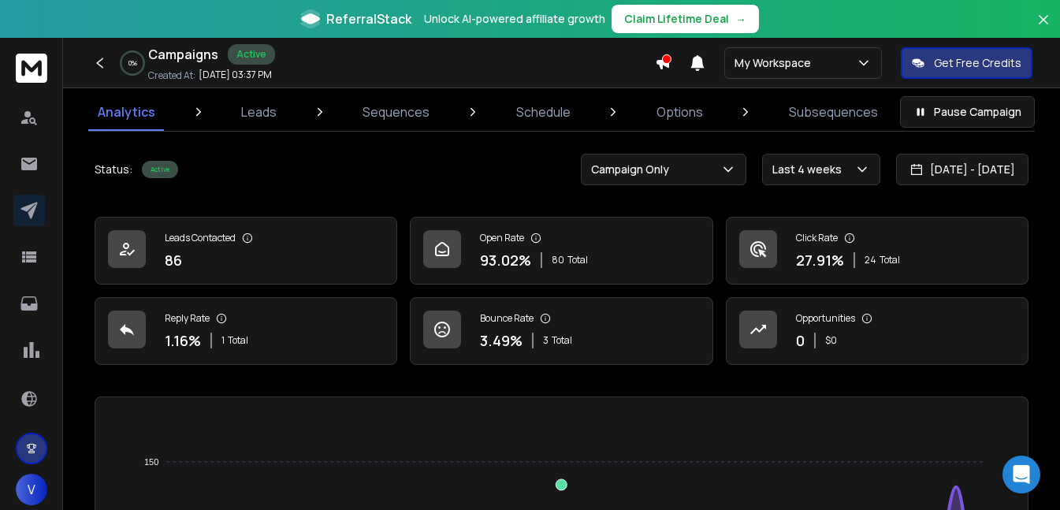
click at [284, 330] on link "Reply Rate 1.16 % 1 Total" at bounding box center [246, 331] width 303 height 68
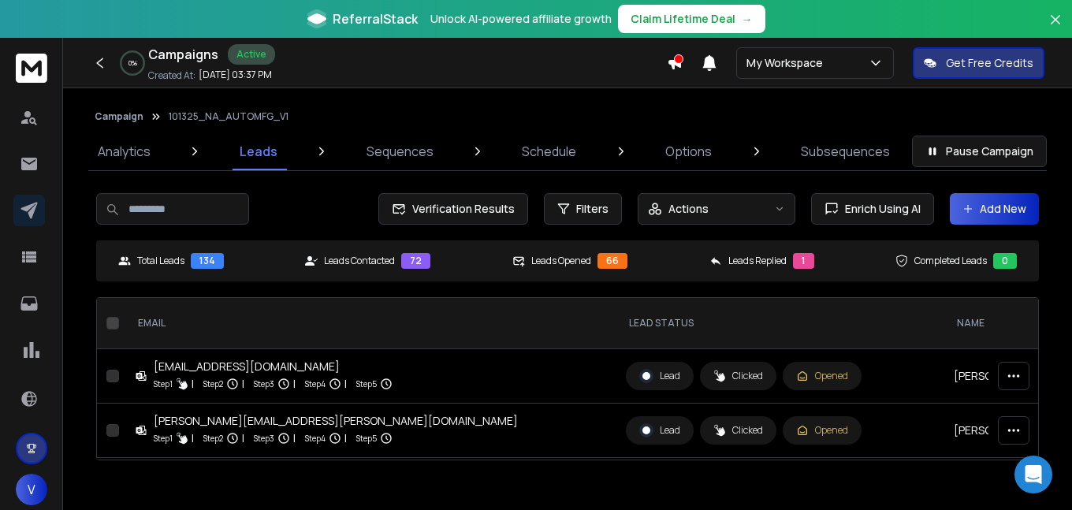
click at [242, 364] on div "[EMAIL_ADDRESS][DOMAIN_NAME]" at bounding box center [273, 367] width 239 height 16
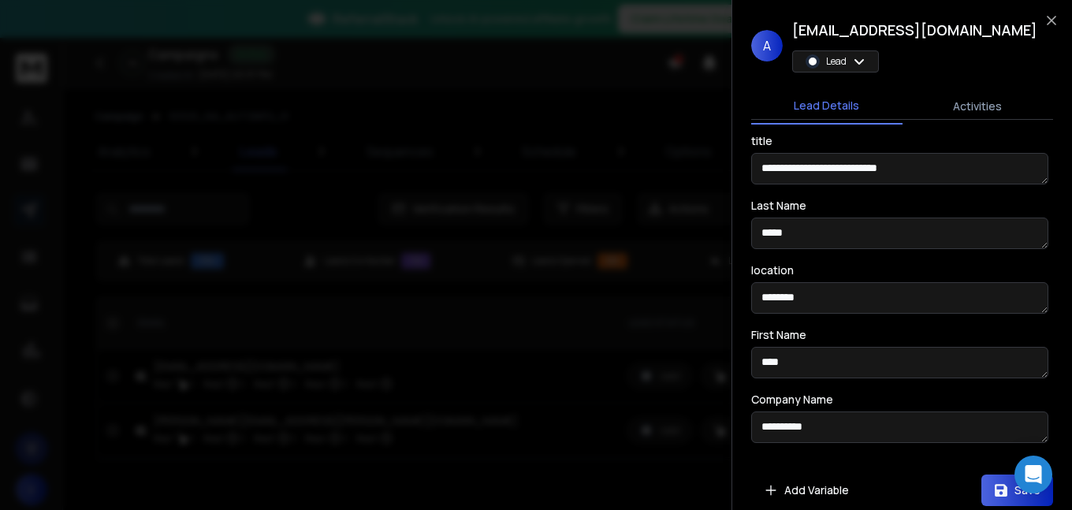
click at [978, 108] on button "Activities" at bounding box center [977, 106] width 151 height 35
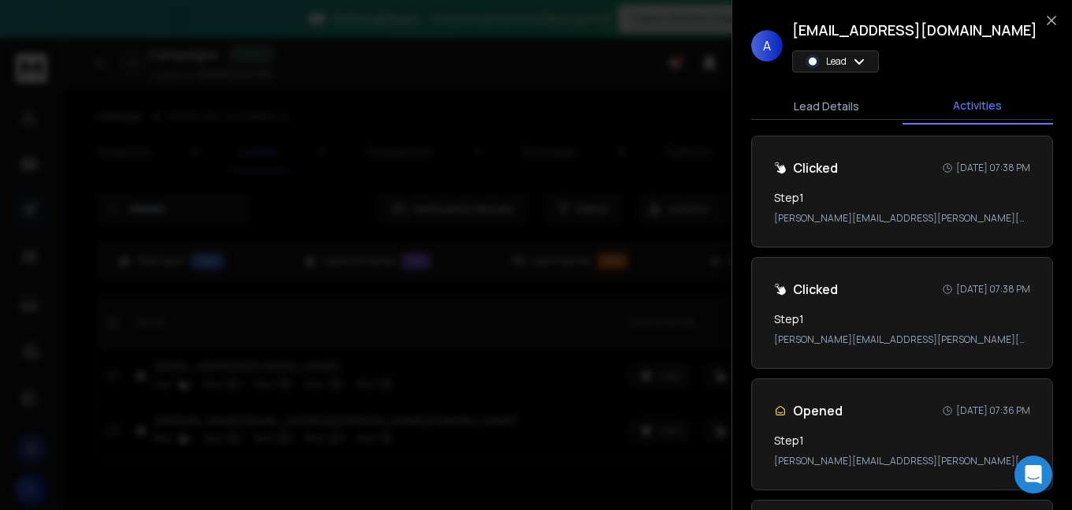
click at [1047, 23] on icon "button" at bounding box center [1051, 21] width 16 height 16
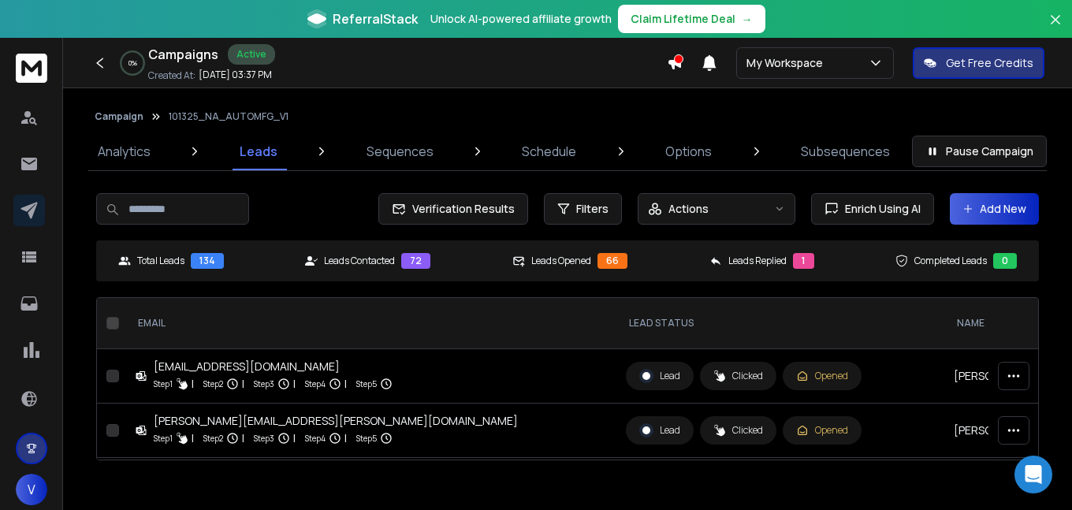
click at [407, 154] on p "Sequences" at bounding box center [399, 151] width 67 height 19
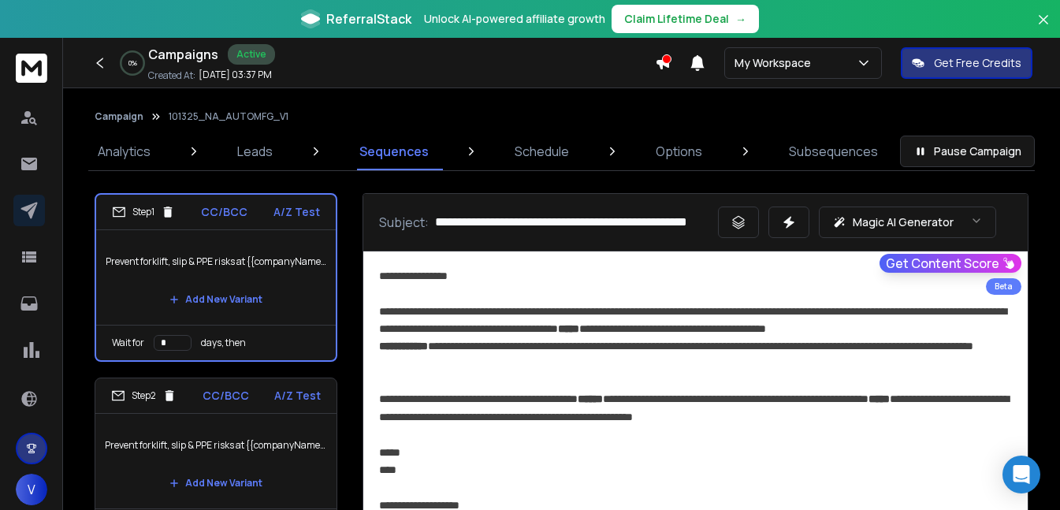
drag, startPoint x: 625, startPoint y: 405, endPoint x: 632, endPoint y: 410, distance: 8.5
click at [626, 406] on div "**********" at bounding box center [695, 407] width 633 height 35
click at [32, 204] on icon at bounding box center [28, 211] width 17 height 17
